Goal: Task Accomplishment & Management: Use online tool/utility

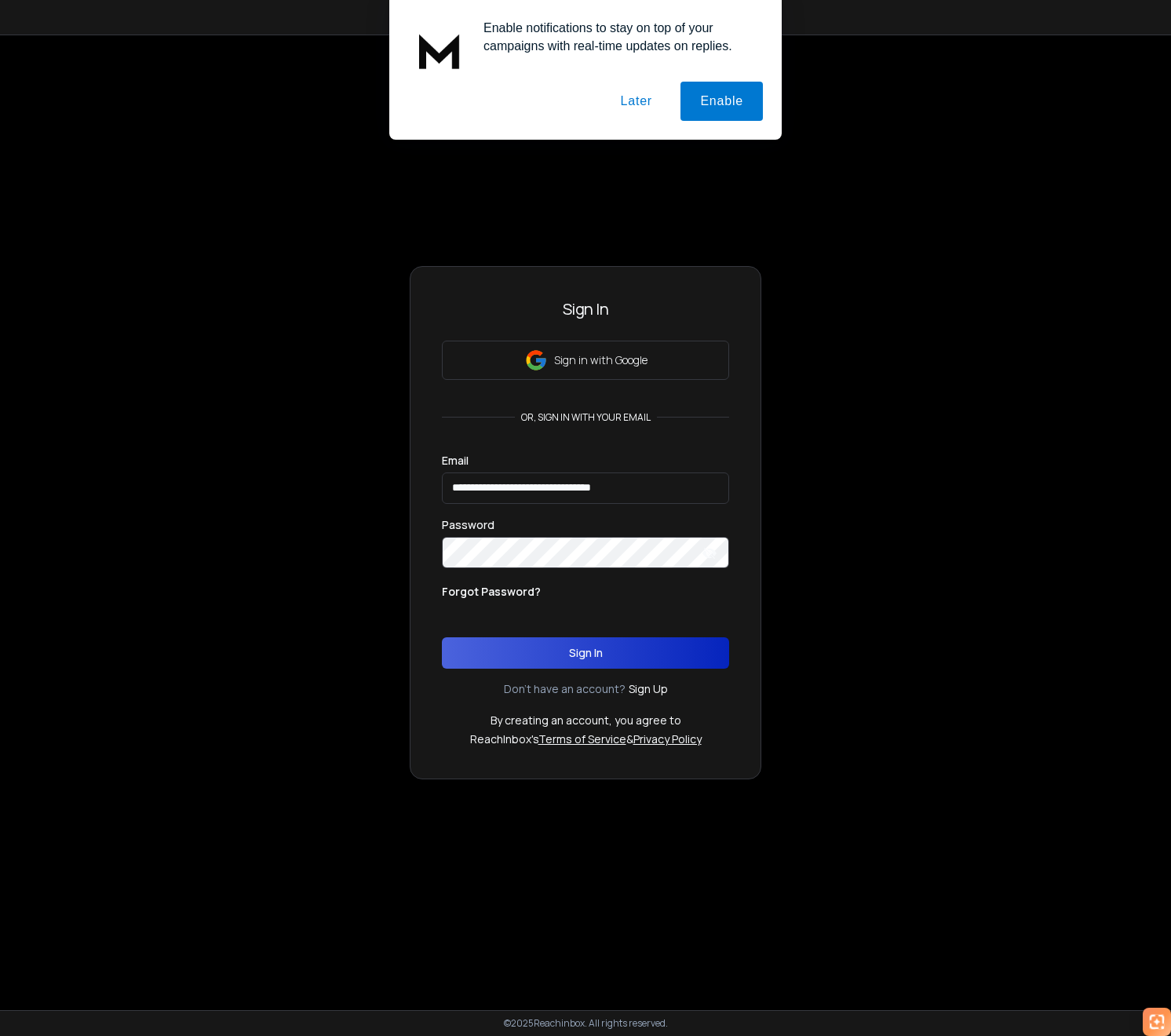
click at [630, 96] on button "Later" at bounding box center [636, 101] width 71 height 39
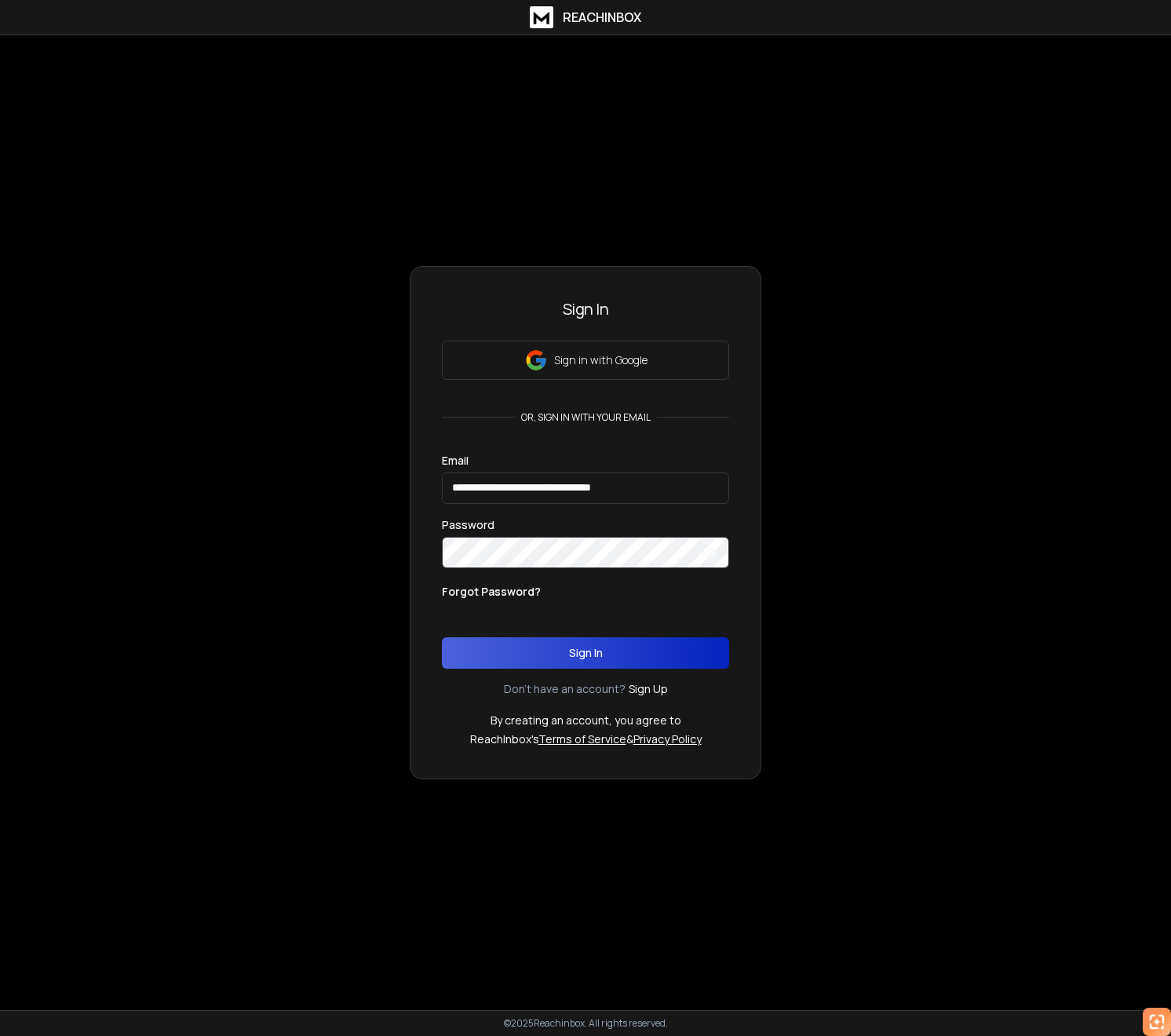
click at [668, 658] on button "Sign In" at bounding box center [586, 653] width 287 height 31
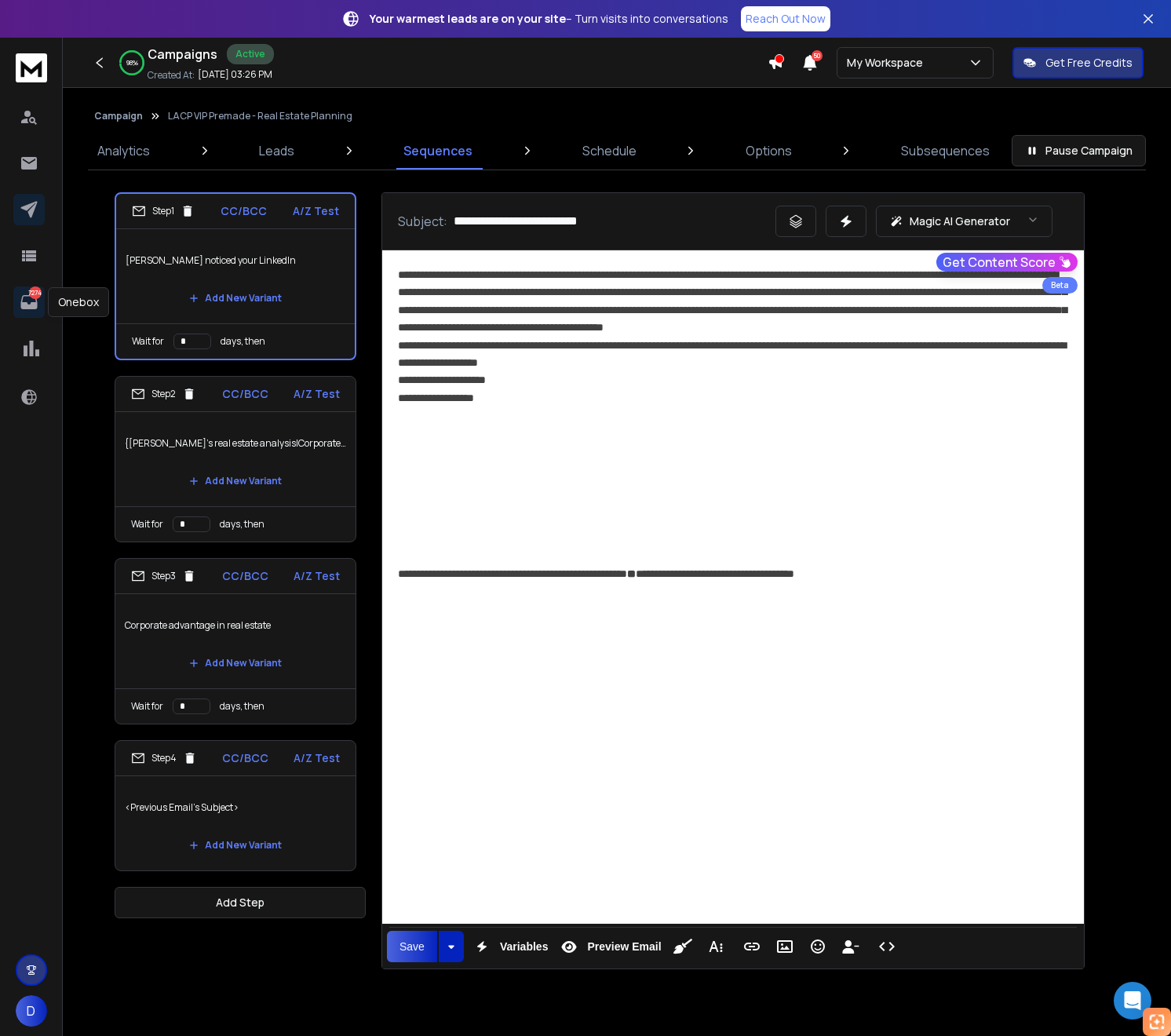
click at [25, 300] on icon at bounding box center [29, 302] width 19 height 19
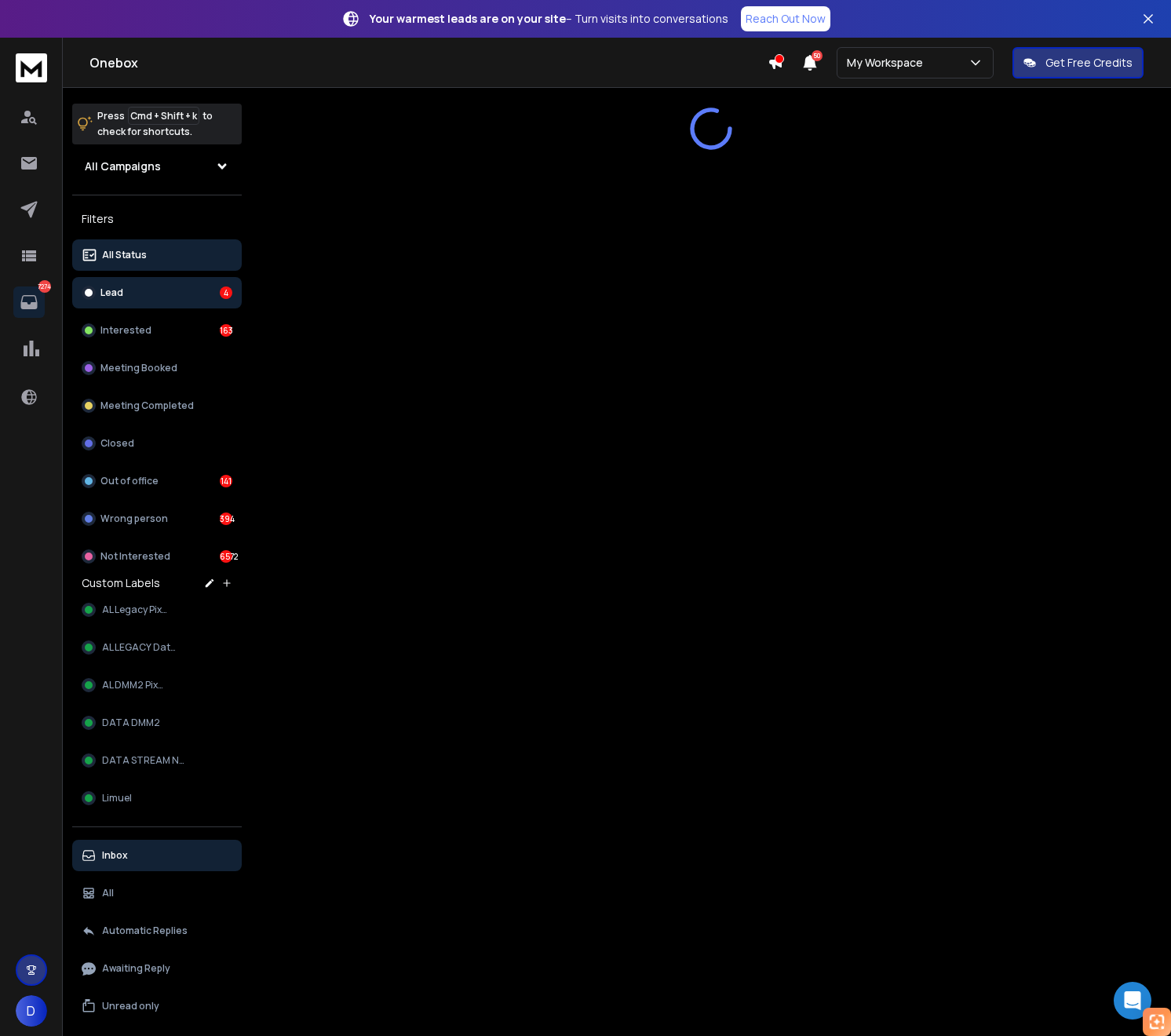
click at [155, 297] on button "Lead 4" at bounding box center [157, 293] width 169 height 31
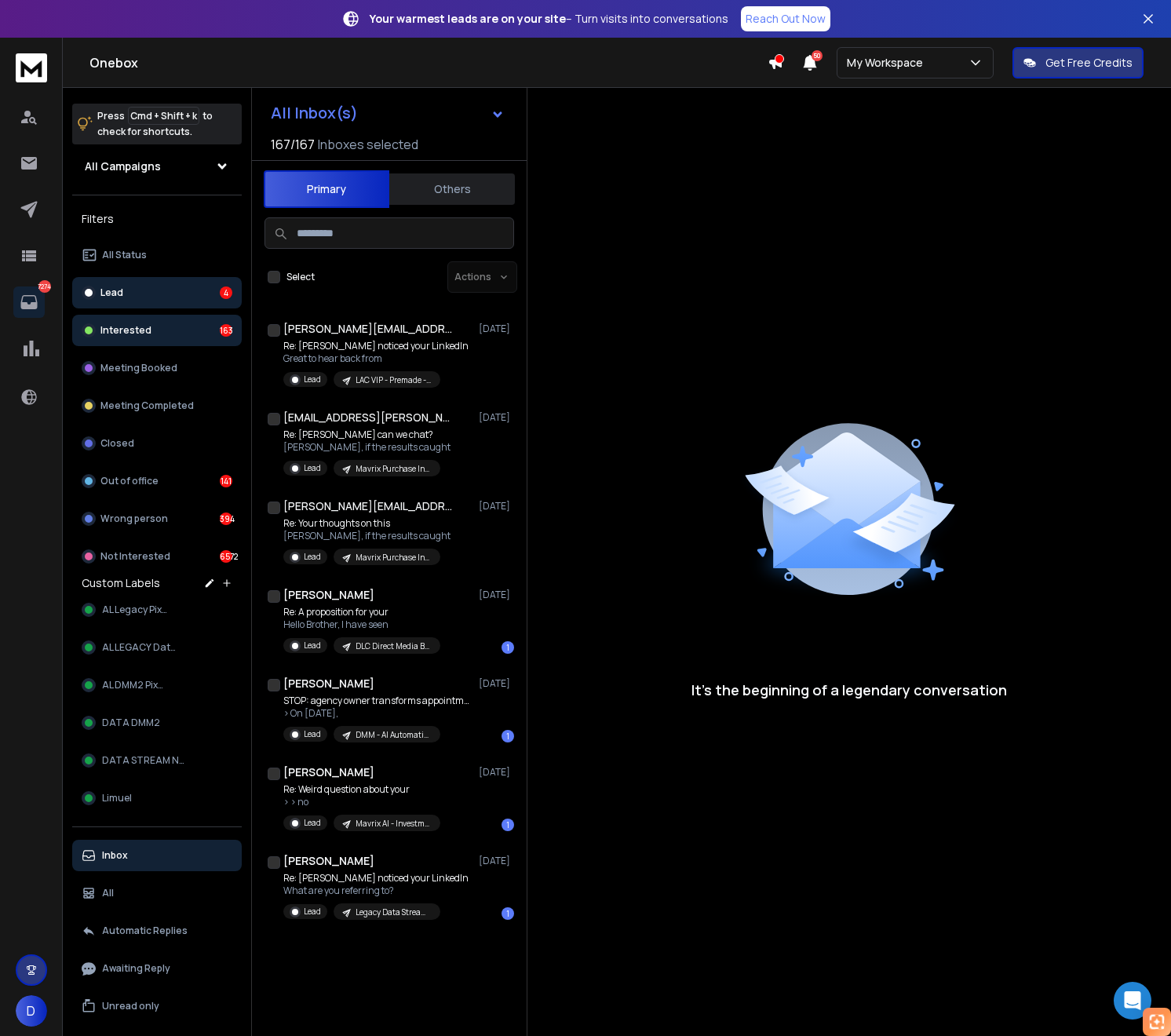
click at [137, 333] on p "Interested" at bounding box center [126, 330] width 51 height 13
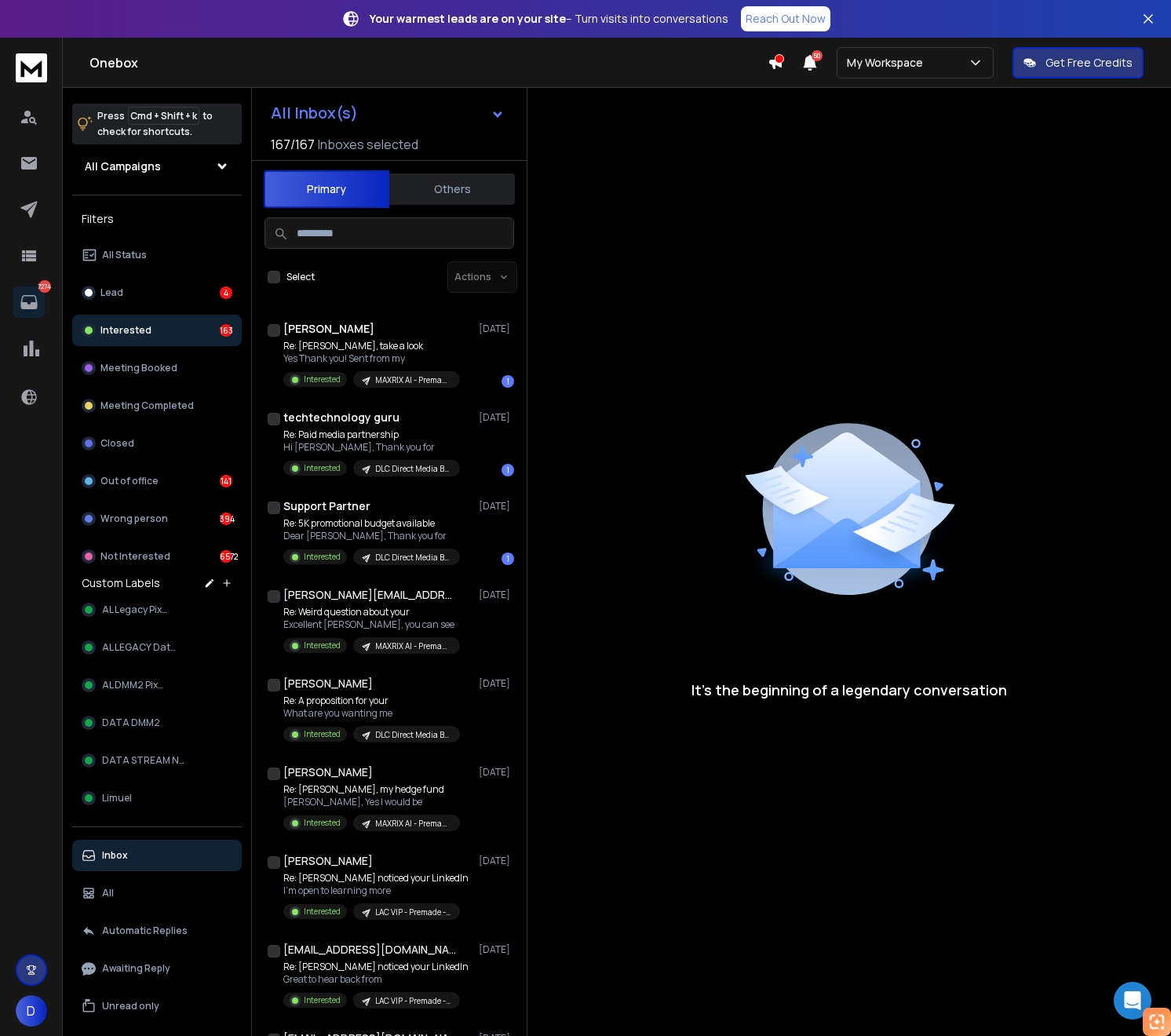
click at [123, 798] on span "Limuel" at bounding box center [117, 798] width 30 height 13
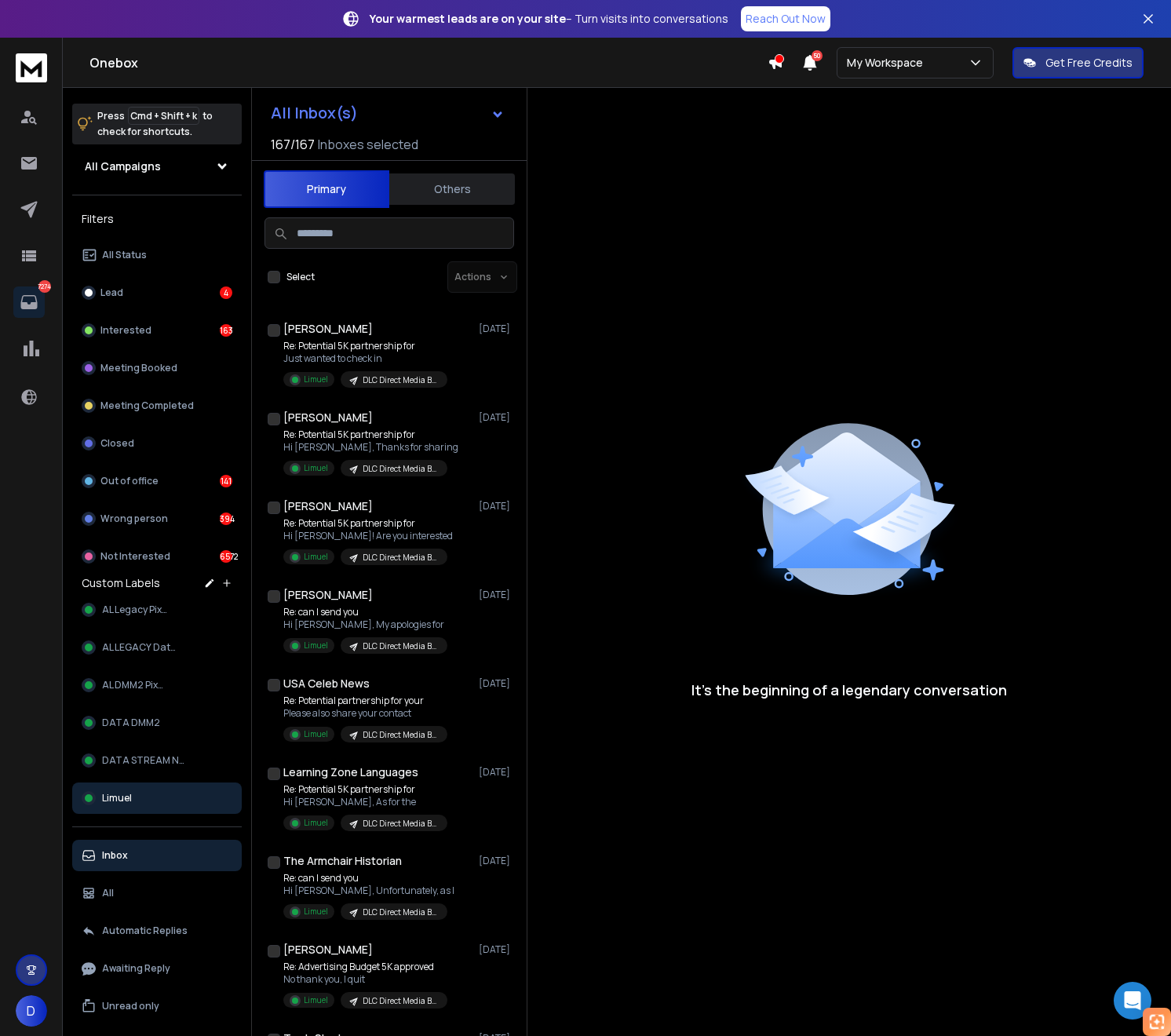
click at [142, 760] on span "DATA STREAM NWD" at bounding box center [148, 761] width 91 height 13
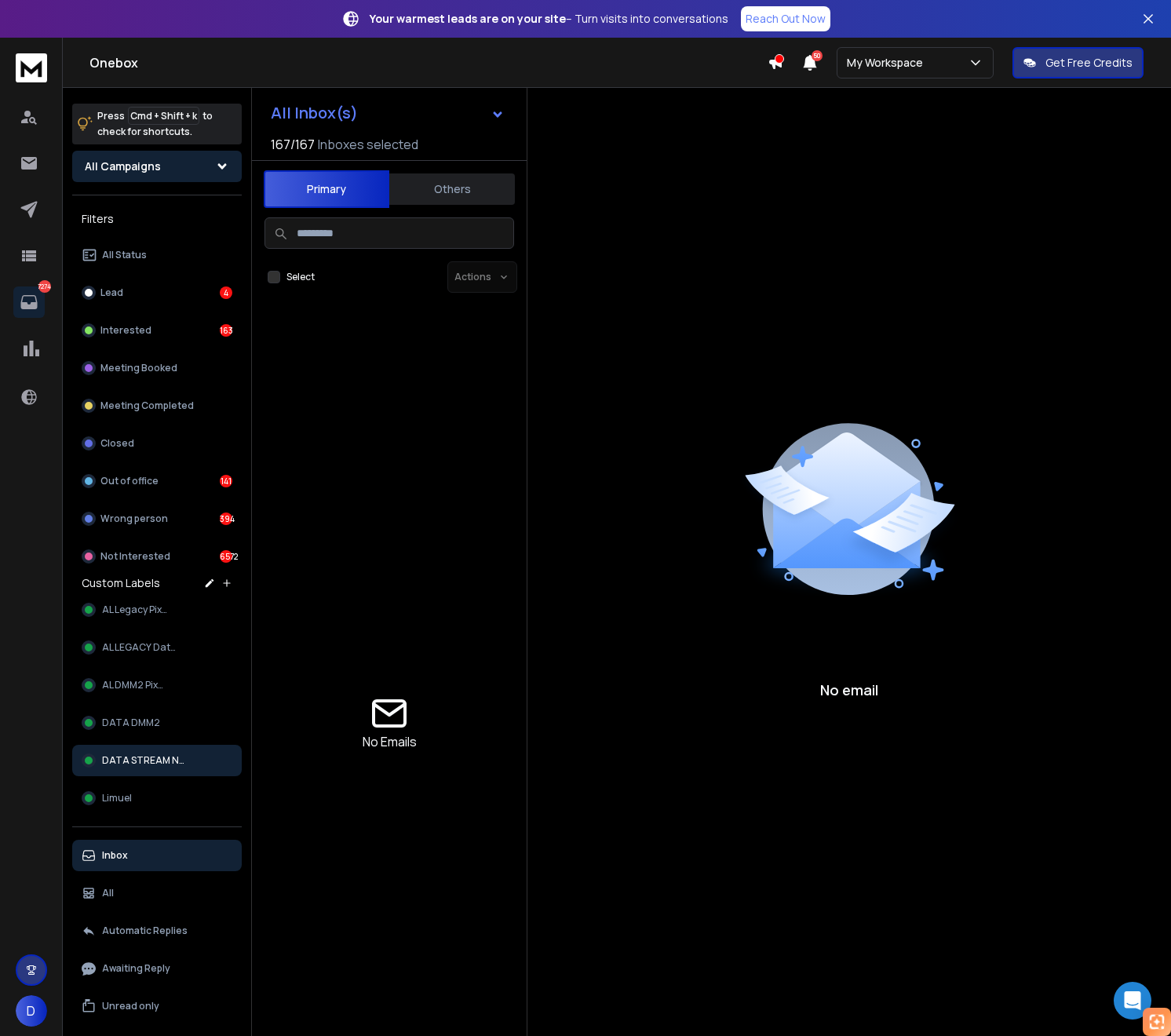
click at [209, 168] on button "All Campaigns" at bounding box center [157, 167] width 169 height 31
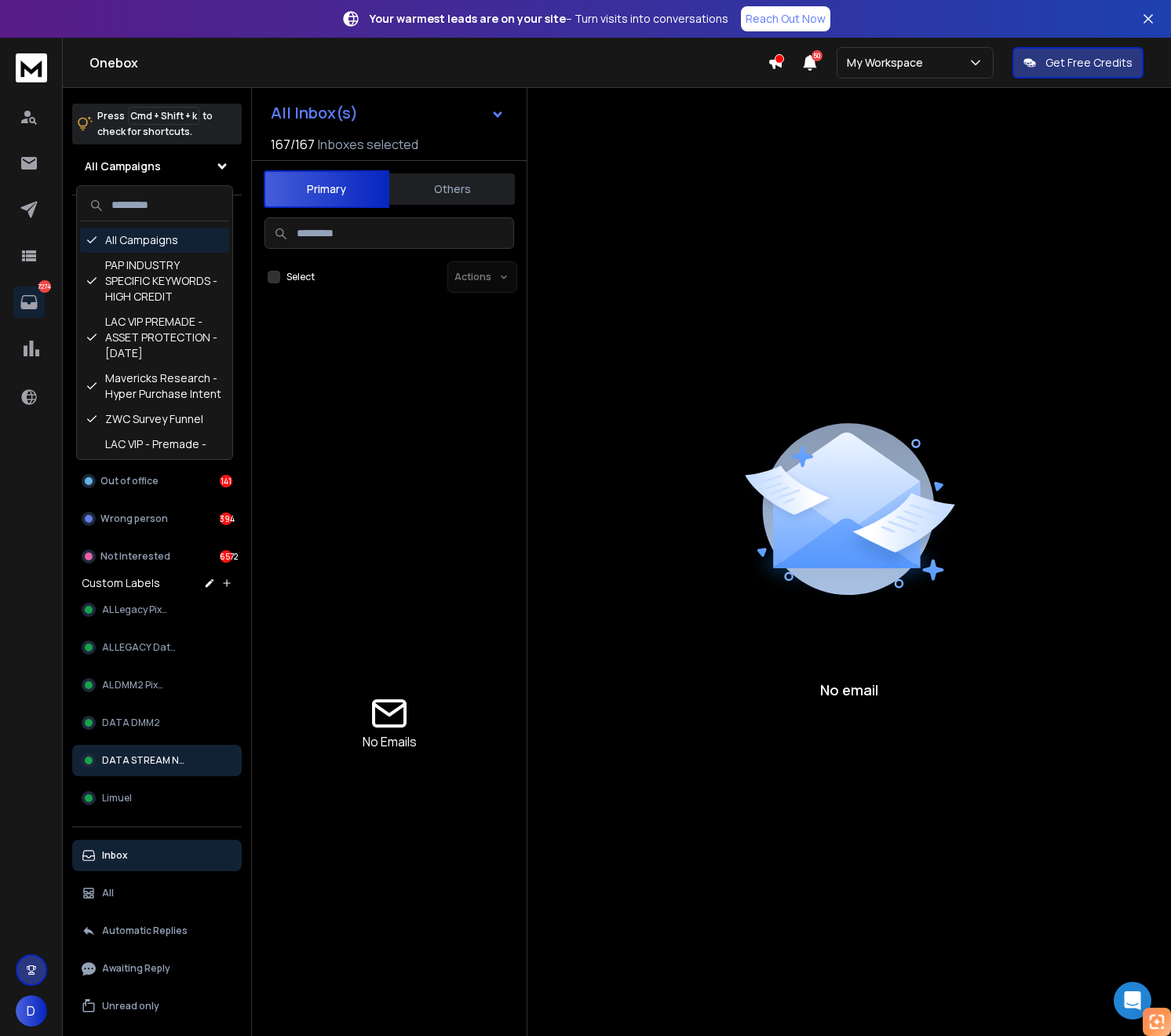
click at [94, 241] on icon at bounding box center [92, 240] width 13 height 13
click at [106, 275] on div "PAP INDUSTRY SPECIFIC KEYWORDS - HIGH CREDIT" at bounding box center [155, 281] width 150 height 57
click at [100, 273] on div "PAP INDUSTRY SPECIFIC KEYWORDS - HIGH CREDIT" at bounding box center [155, 281] width 150 height 57
click at [97, 241] on span at bounding box center [92, 240] width 11 height 11
click at [410, 378] on div "No Emails" at bounding box center [390, 723] width 54 height 704
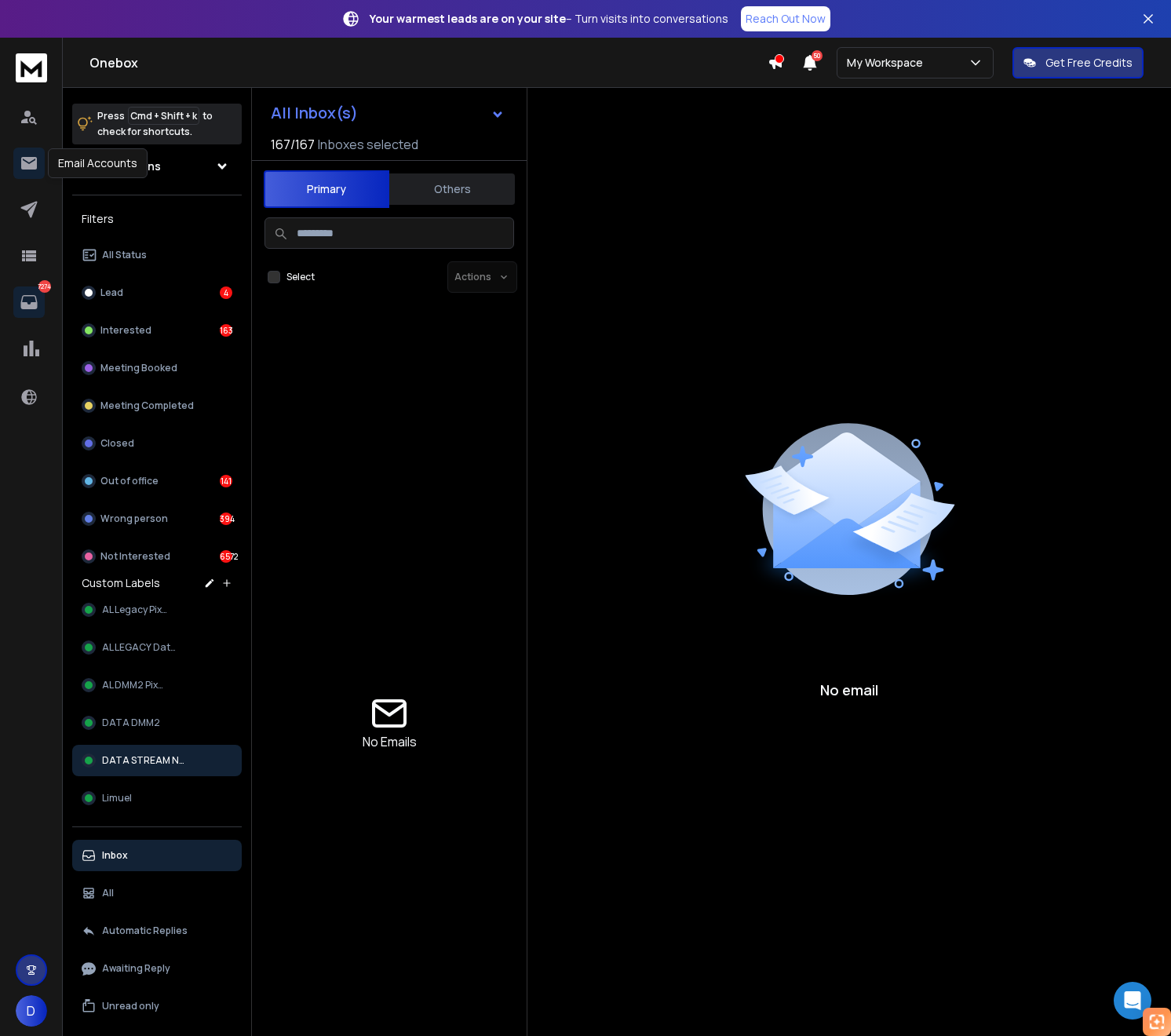
click at [38, 168] on link at bounding box center [29, 164] width 31 height 31
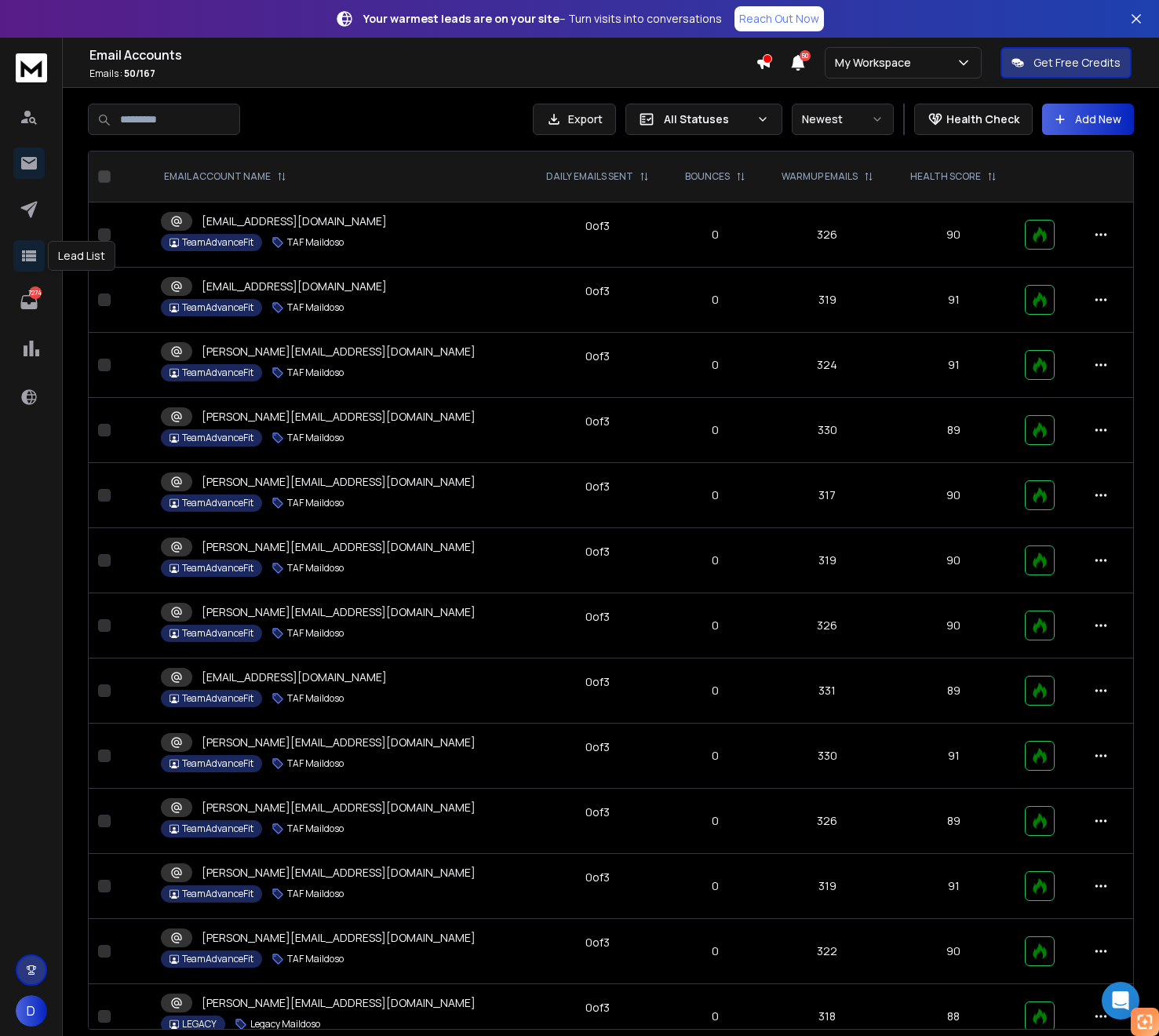
click at [36, 253] on icon at bounding box center [29, 256] width 19 height 19
